Goal: Task Accomplishment & Management: Manage account settings

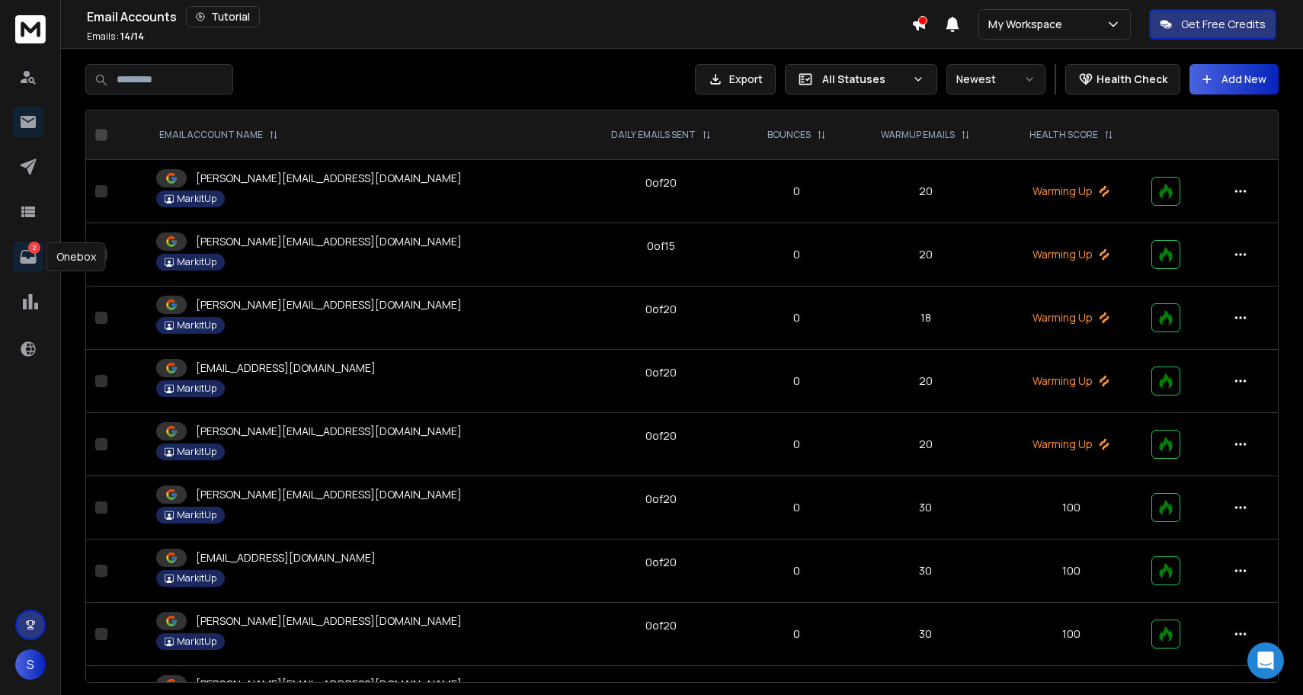
click at [27, 256] on icon at bounding box center [28, 257] width 18 height 18
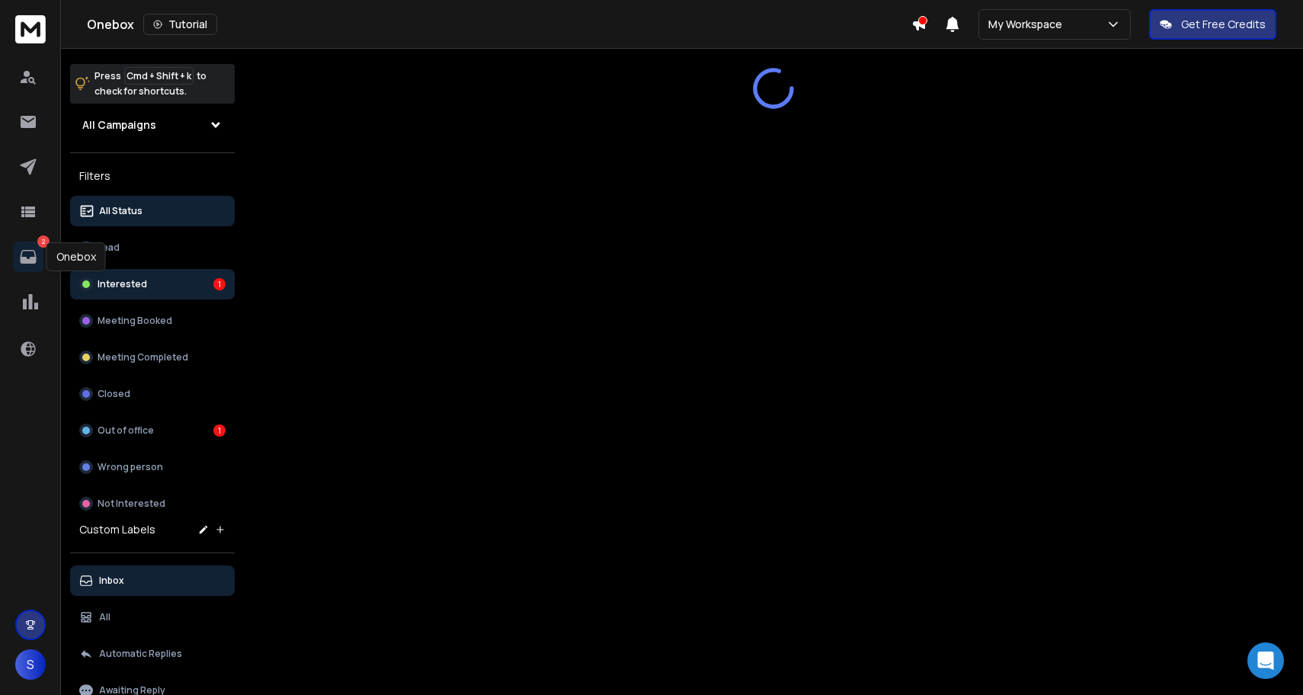
click at [131, 281] on p "Interested" at bounding box center [123, 284] width 50 height 12
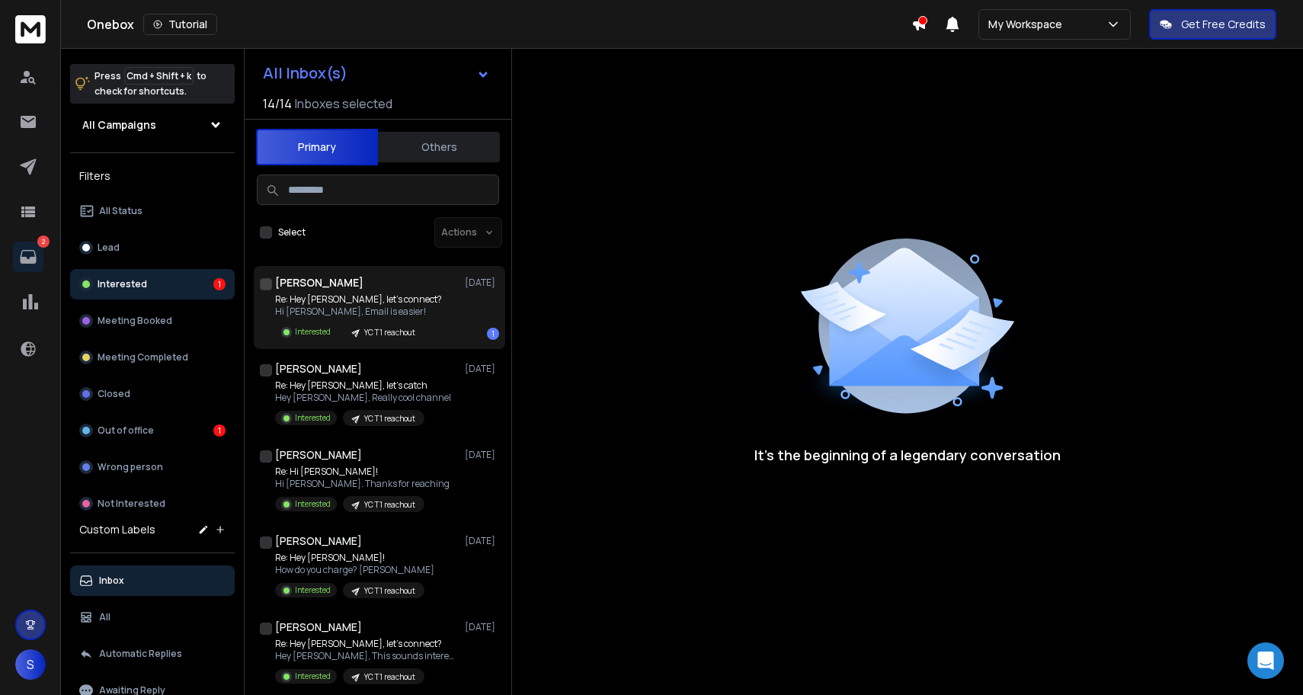
click at [357, 287] on div "[PERSON_NAME] [DATE]" at bounding box center [387, 282] width 224 height 15
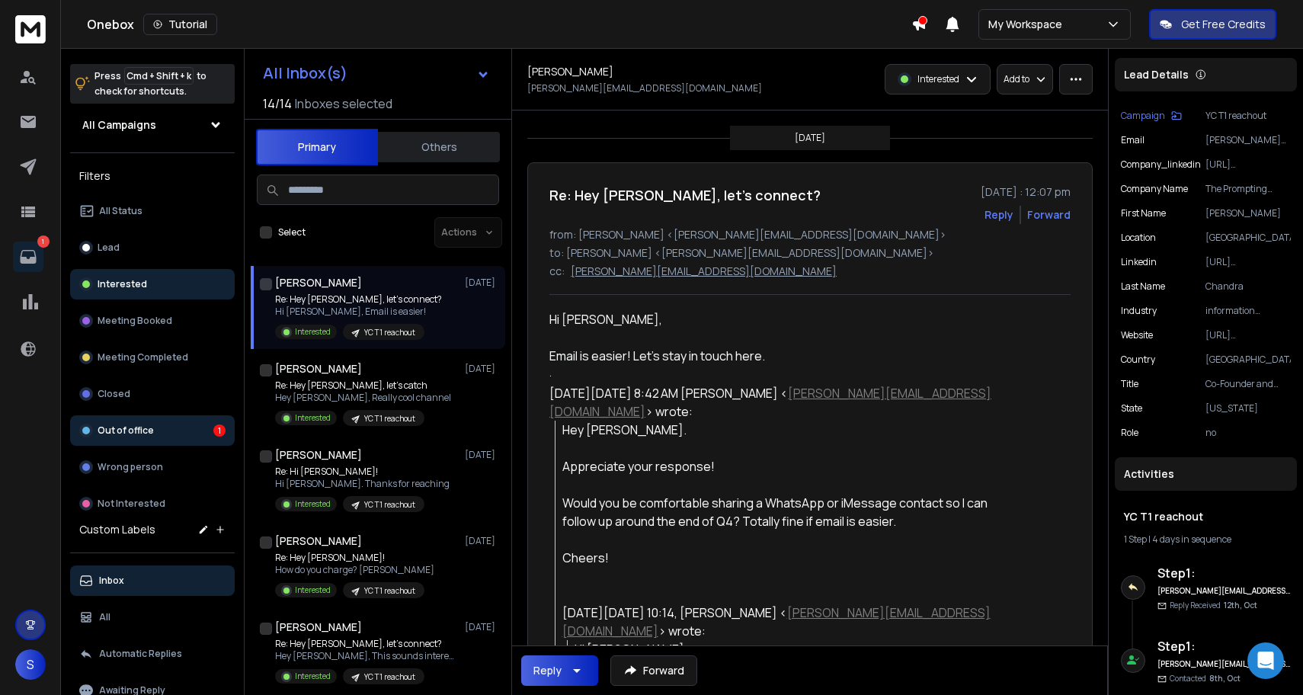
click at [186, 431] on button "Out of office 1" at bounding box center [152, 430] width 165 height 30
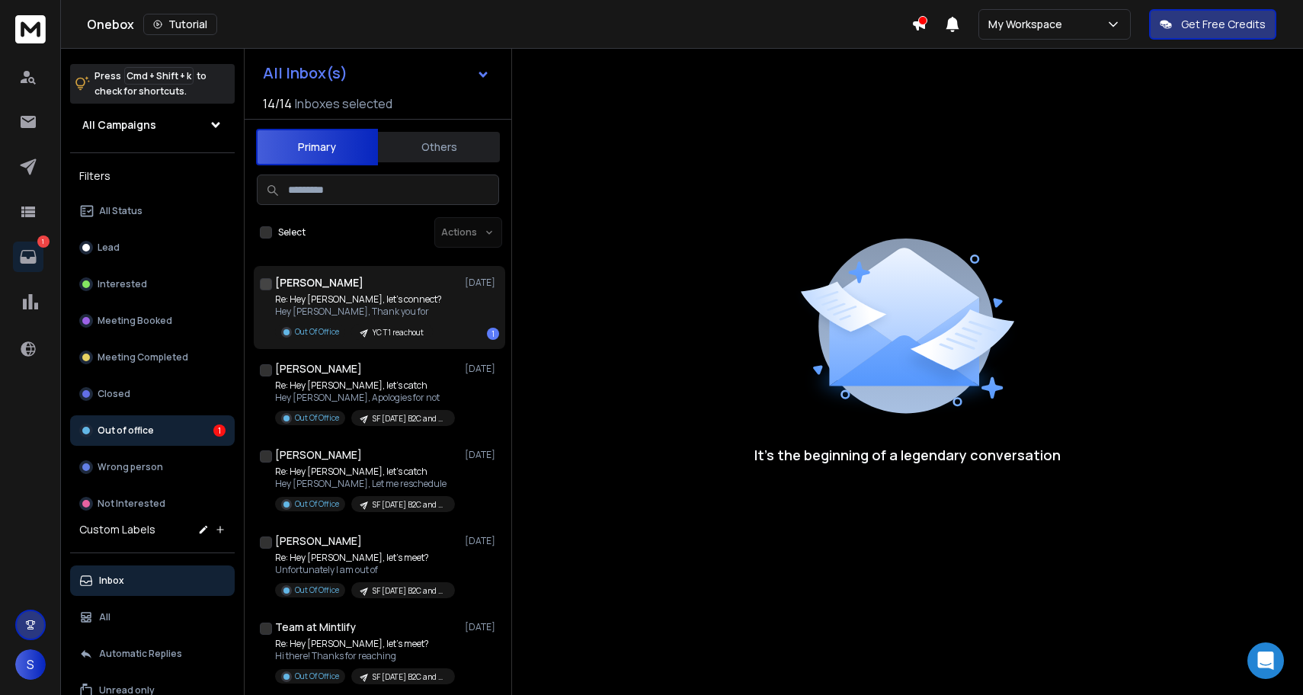
click at [376, 293] on p "Re: Hey [PERSON_NAME], let's connect?" at bounding box center [358, 299] width 167 height 12
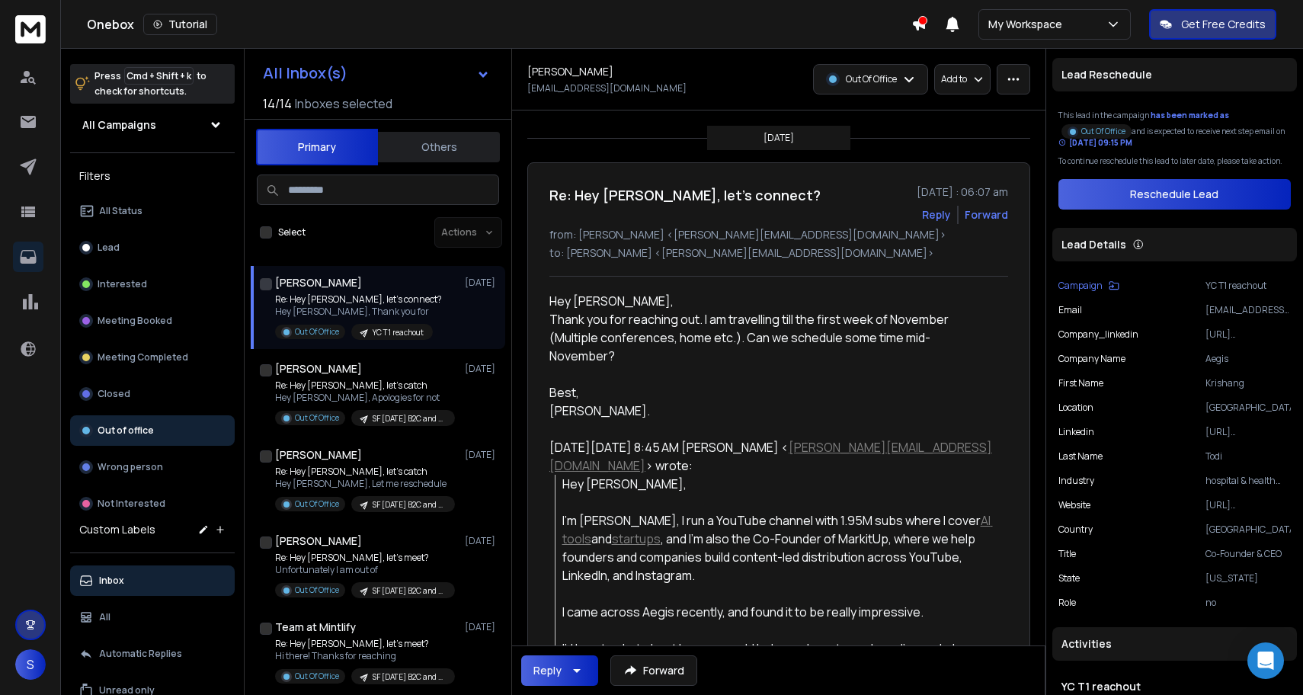
click at [752, 333] on div "Thank you for reaching out. I am travelling till the first week of November (Mu…" at bounding box center [772, 337] width 445 height 55
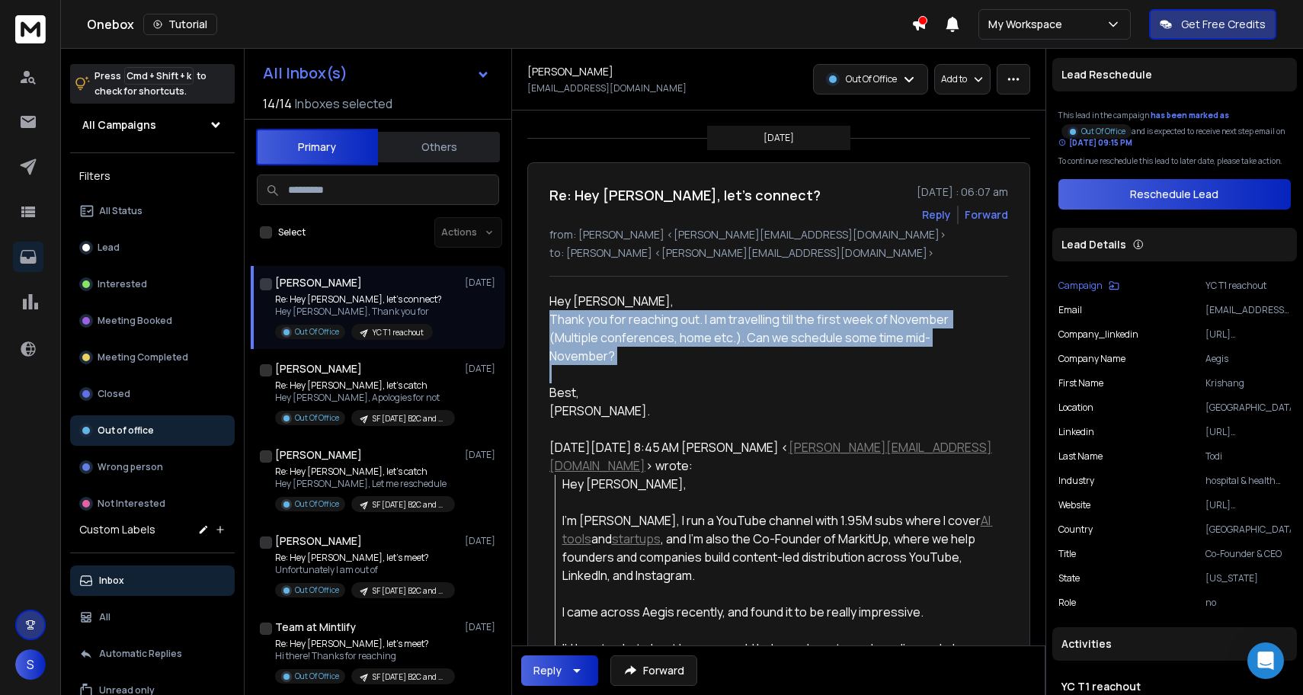
click at [752, 333] on div "Thank you for reaching out. I am travelling till the first week of November (Mu…" at bounding box center [772, 337] width 445 height 55
click at [802, 343] on div "Thank you for reaching out. I am travelling till the first week of November (Mu…" at bounding box center [772, 337] width 445 height 55
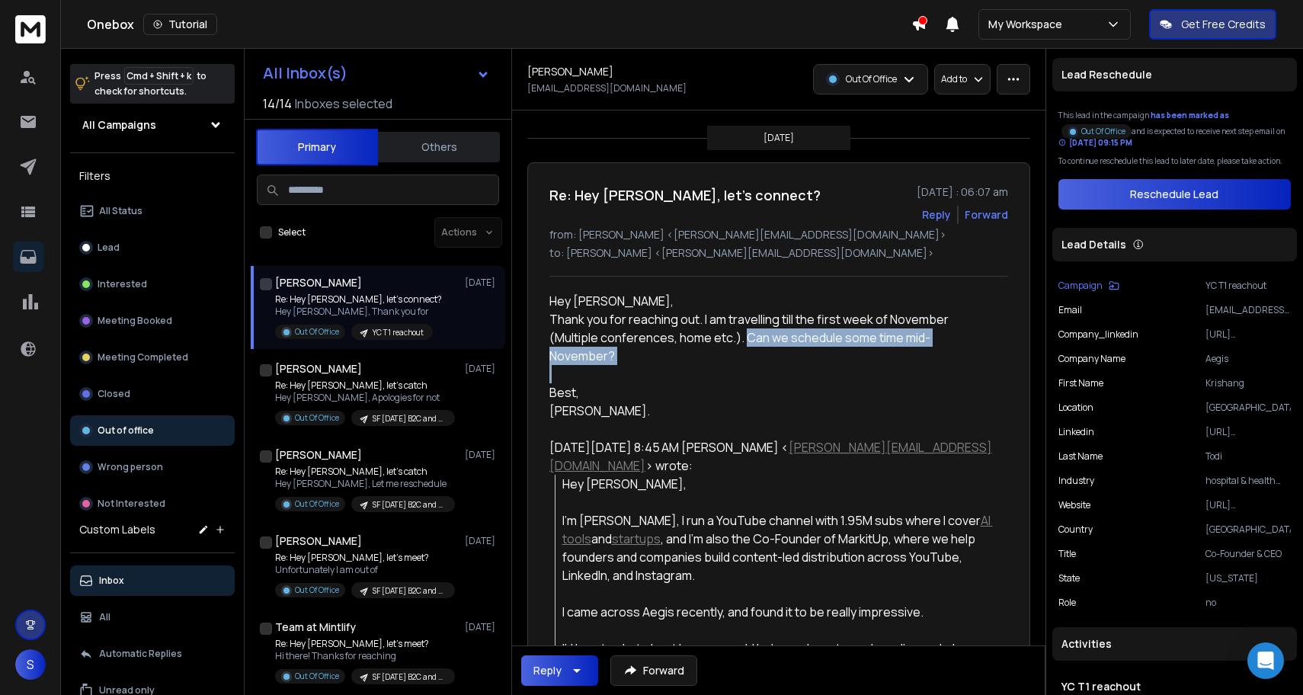
drag, startPoint x: 745, startPoint y: 338, endPoint x: 783, endPoint y: 369, distance: 48.8
click at [783, 369] on div "Hey [PERSON_NAME], Thank you for reaching out. I am travelling till the first w…" at bounding box center [772, 356] width 445 height 128
click at [783, 369] on div at bounding box center [772, 374] width 445 height 18
